Goal: Task Accomplishment & Management: Use online tool/utility

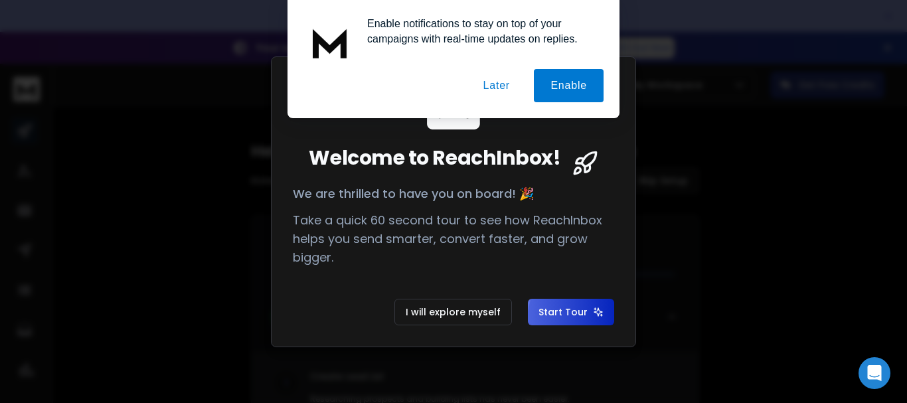
click at [499, 84] on button "Later" at bounding box center [496, 85] width 60 height 33
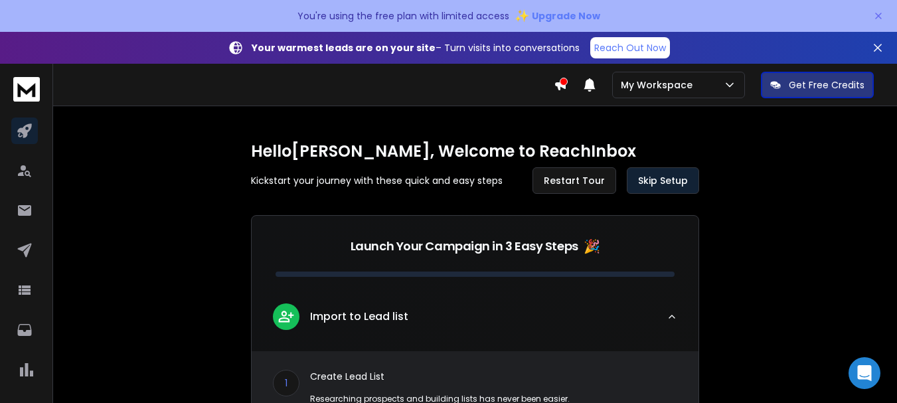
click at [668, 187] on button "Skip Setup" at bounding box center [663, 180] width 72 height 27
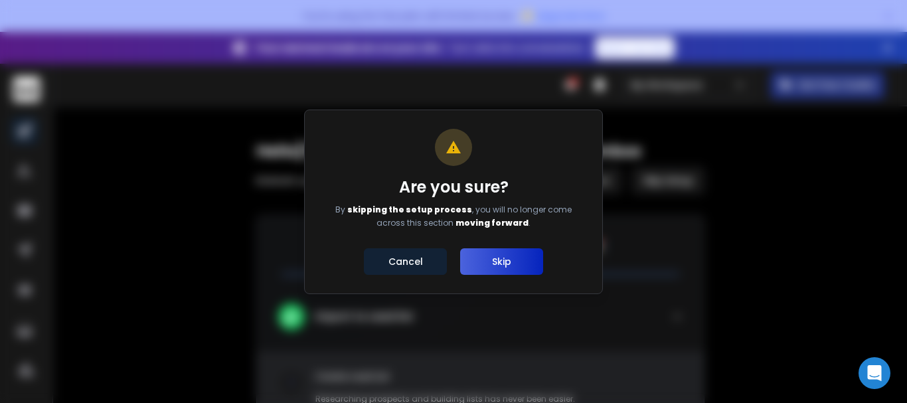
click at [507, 261] on button "Skip" at bounding box center [501, 261] width 83 height 27
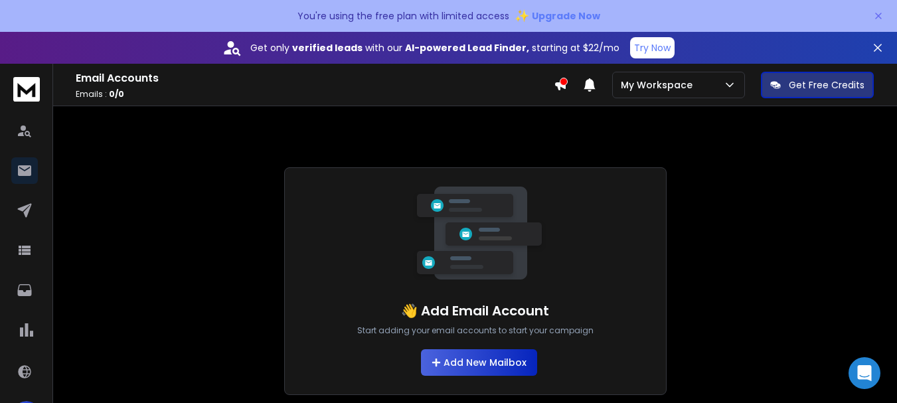
click at [875, 45] on icon at bounding box center [878, 48] width 8 height 8
